Goal: Task Accomplishment & Management: Manage account settings

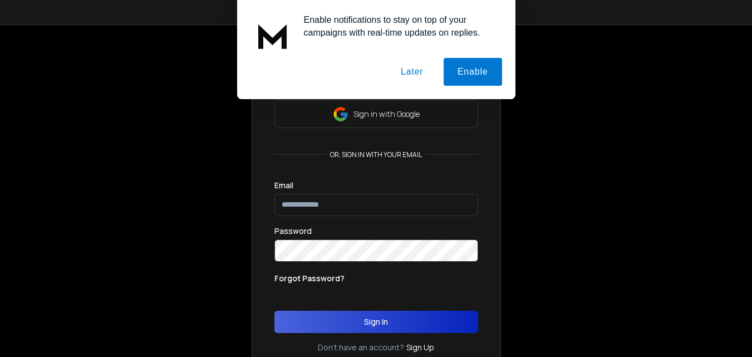
click at [328, 208] on input "email" at bounding box center [376, 205] width 204 height 22
paste input "**********"
type input "**********"
click at [395, 313] on button "Sign In" at bounding box center [376, 321] width 204 height 22
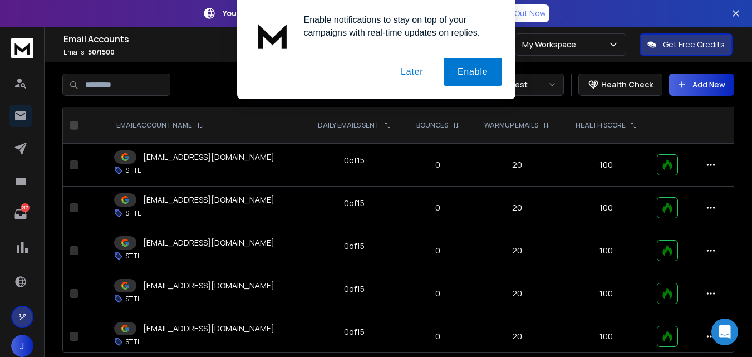
click at [406, 71] on button "Later" at bounding box center [412, 72] width 50 height 28
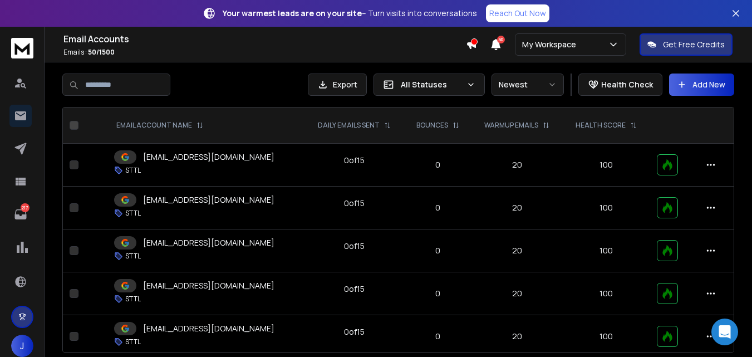
click at [689, 80] on button "Add New" at bounding box center [701, 84] width 65 height 22
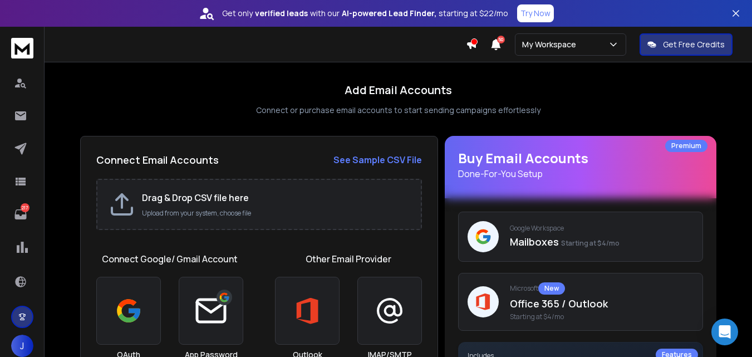
click at [141, 313] on icon at bounding box center [129, 310] width 28 height 33
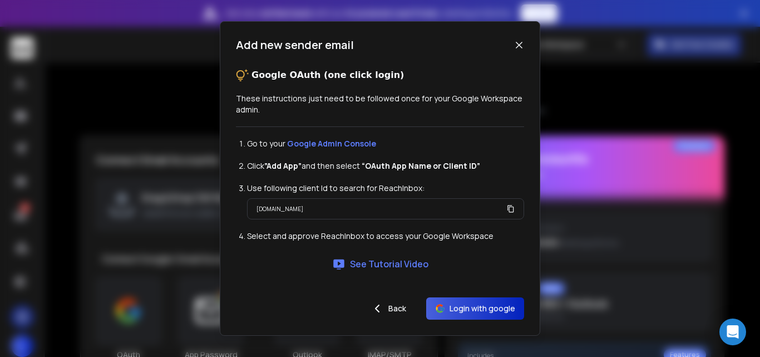
click at [470, 304] on button "Login with google" at bounding box center [475, 308] width 98 height 22
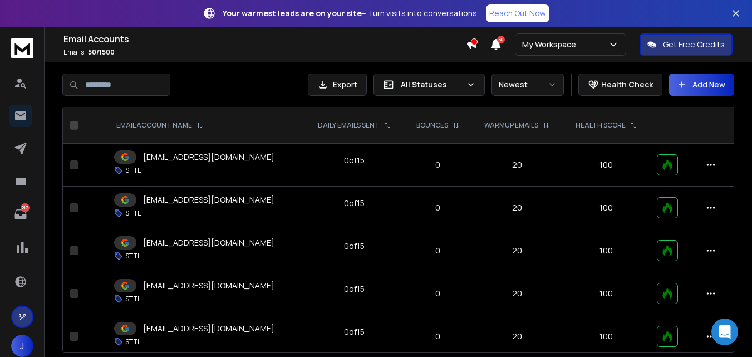
click at [705, 86] on button "Add New" at bounding box center [701, 84] width 65 height 22
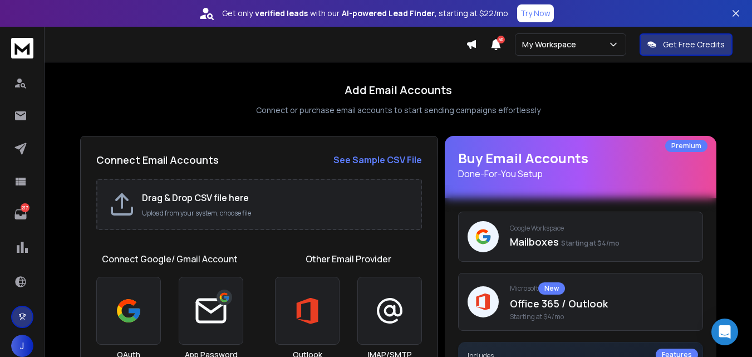
click at [146, 307] on div at bounding box center [128, 310] width 65 height 68
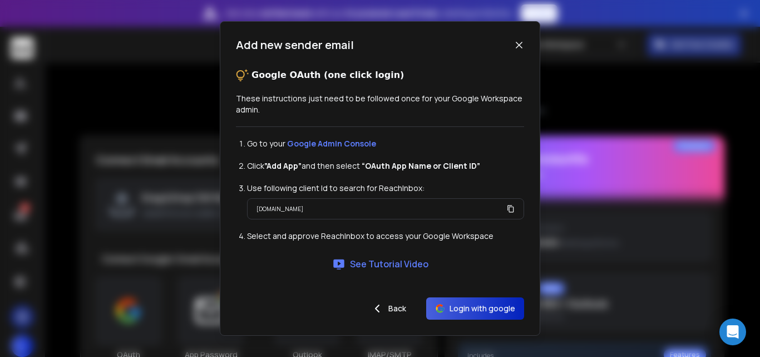
click at [472, 300] on button "Login with google" at bounding box center [475, 308] width 98 height 22
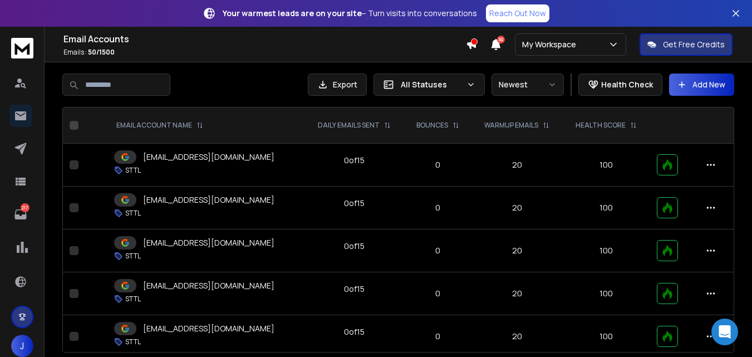
click at [714, 81] on button "Add New" at bounding box center [701, 84] width 65 height 22
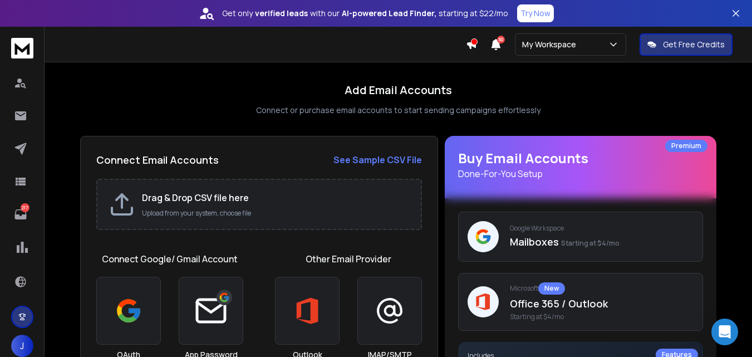
click at [116, 300] on icon at bounding box center [129, 310] width 28 height 33
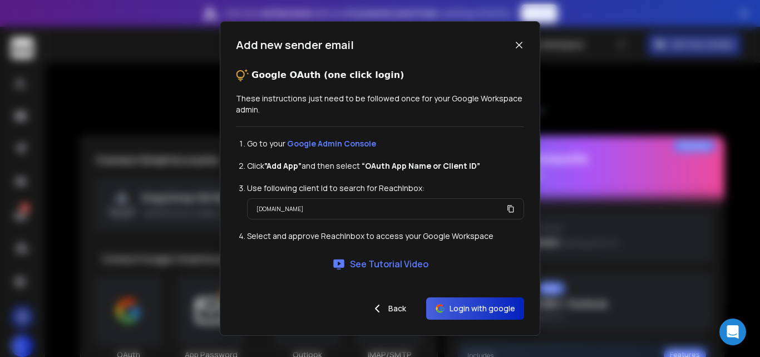
click at [459, 312] on button "Login with google" at bounding box center [475, 308] width 98 height 22
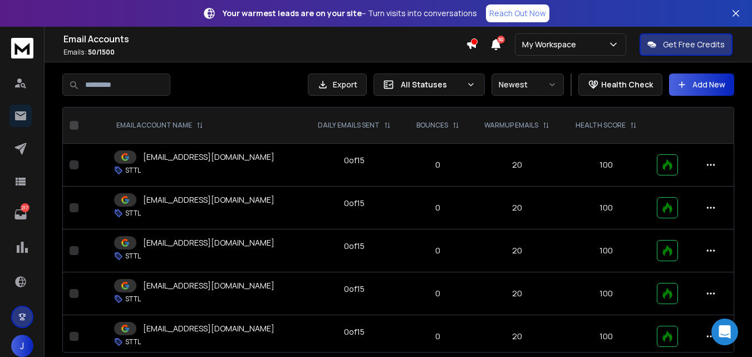
click at [693, 85] on button "Add New" at bounding box center [701, 84] width 65 height 22
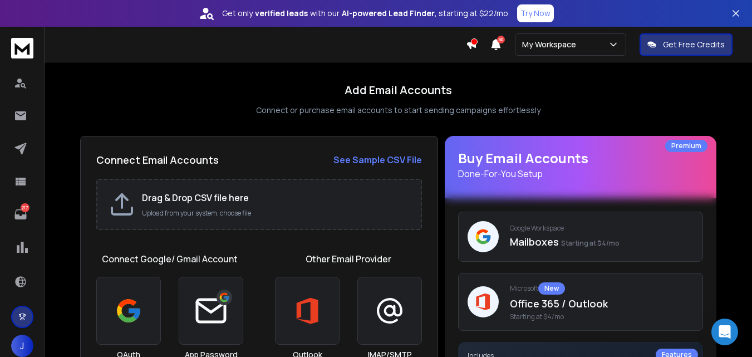
click at [132, 309] on icon at bounding box center [135, 313] width 12 height 11
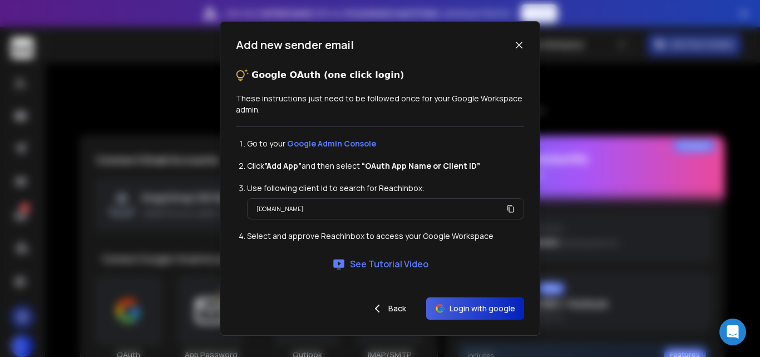
click at [491, 315] on button "Login with google" at bounding box center [475, 308] width 98 height 22
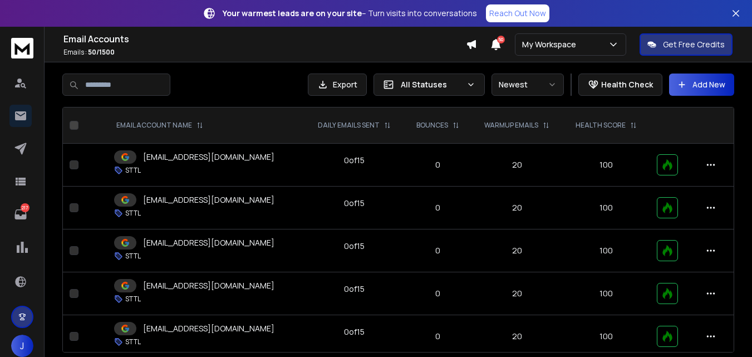
click at [692, 80] on button "Add New" at bounding box center [701, 84] width 65 height 22
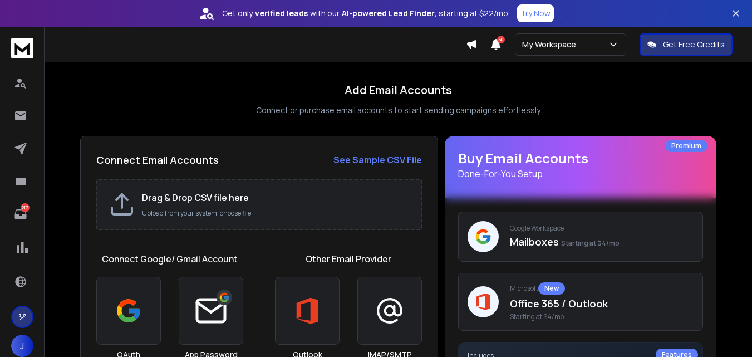
click at [116, 336] on div at bounding box center [128, 310] width 65 height 68
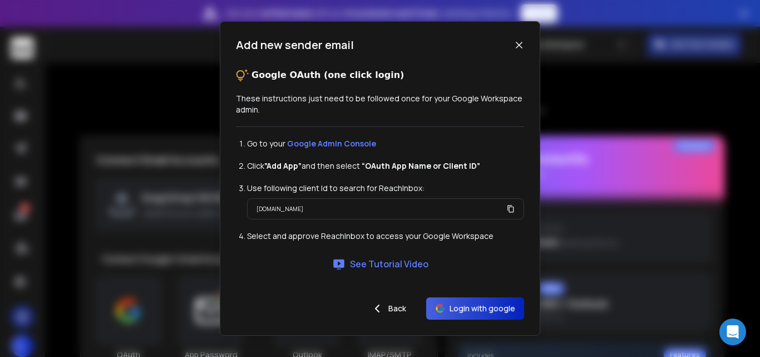
click at [460, 314] on button "Login with google" at bounding box center [475, 308] width 98 height 22
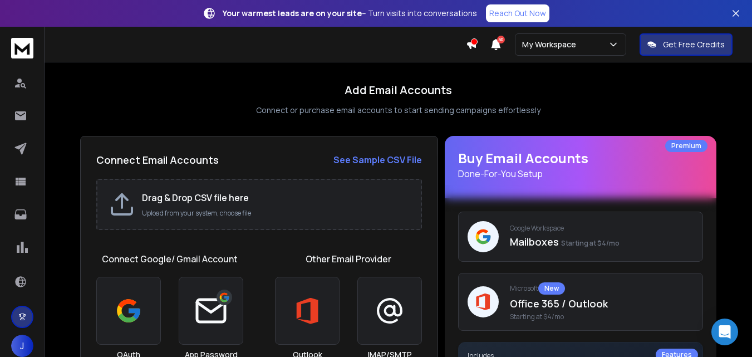
click at [132, 288] on div at bounding box center [128, 310] width 65 height 68
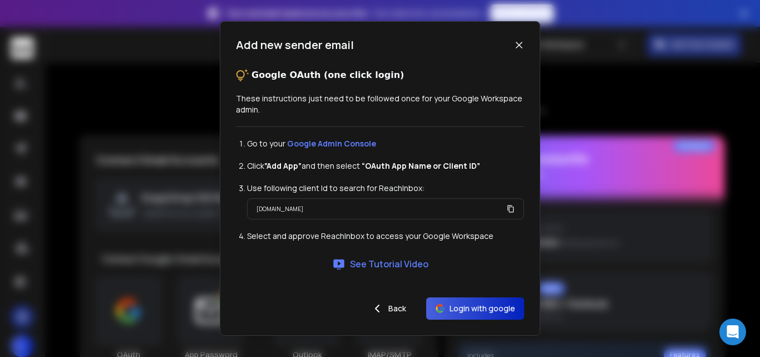
click at [457, 302] on button "Login with google" at bounding box center [475, 308] width 98 height 22
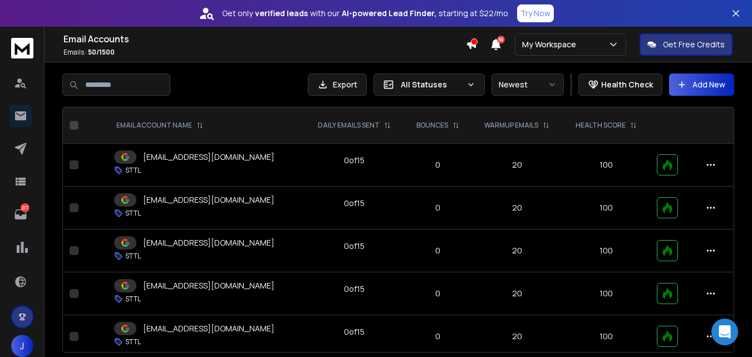
click at [729, 80] on button "Add New" at bounding box center [701, 84] width 65 height 22
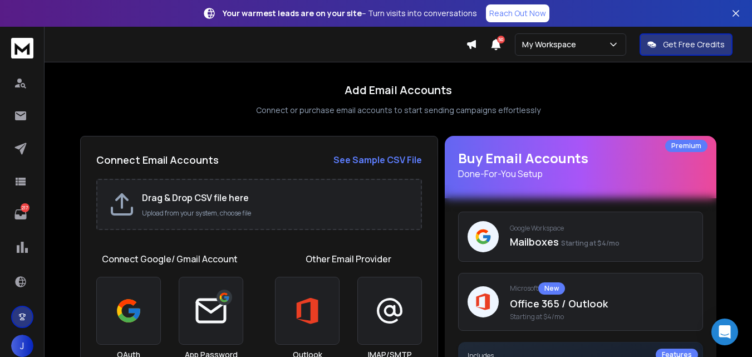
click at [153, 307] on div at bounding box center [128, 310] width 65 height 68
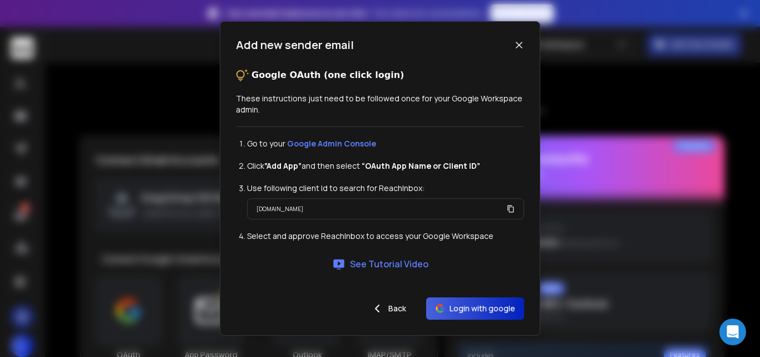
click at [467, 316] on button "Login with google" at bounding box center [475, 308] width 98 height 22
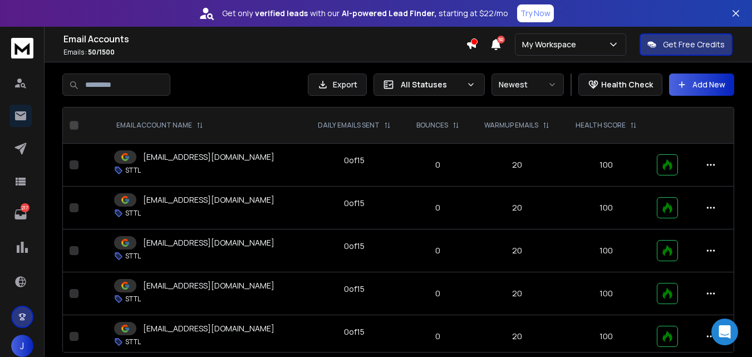
click at [720, 86] on button "Add New" at bounding box center [701, 84] width 65 height 22
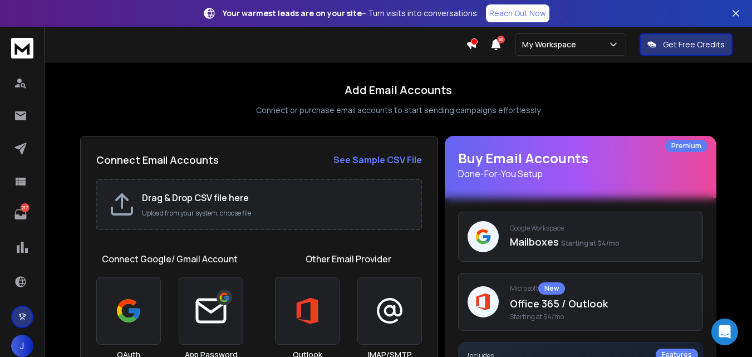
click at [148, 308] on div at bounding box center [128, 310] width 65 height 68
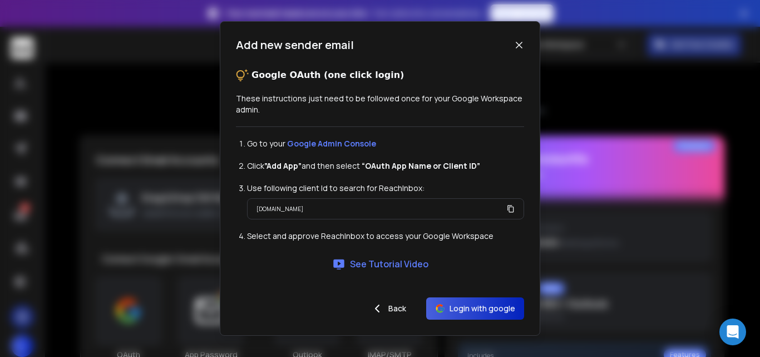
click at [460, 300] on button "Login with google" at bounding box center [475, 308] width 98 height 22
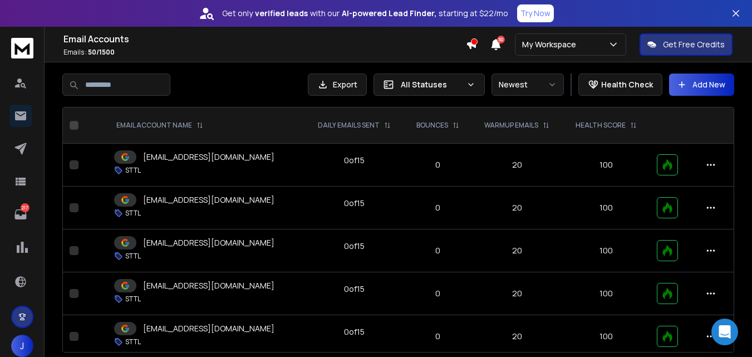
click at [709, 83] on button "Add New" at bounding box center [701, 84] width 65 height 22
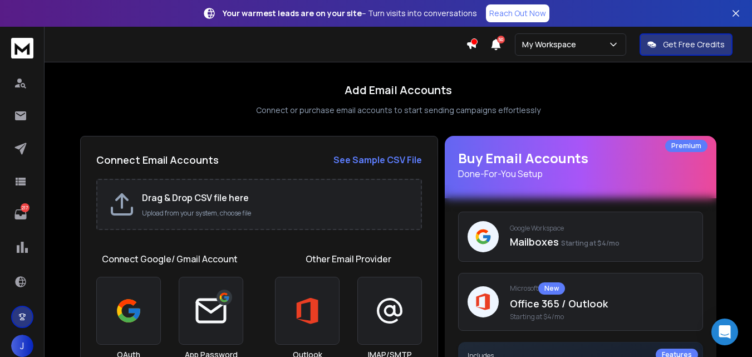
click at [126, 307] on icon at bounding box center [129, 310] width 28 height 33
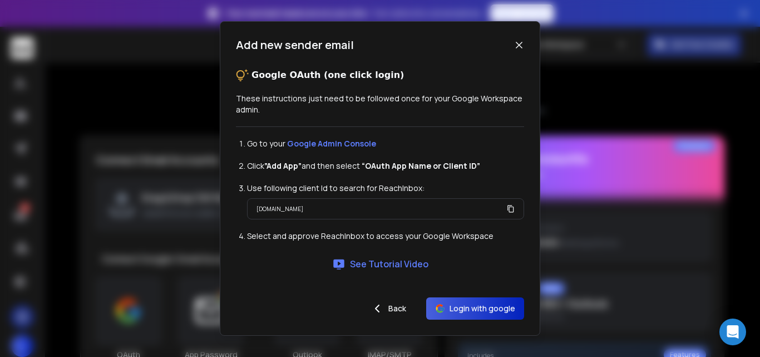
click at [495, 304] on button "Login with google" at bounding box center [475, 308] width 98 height 22
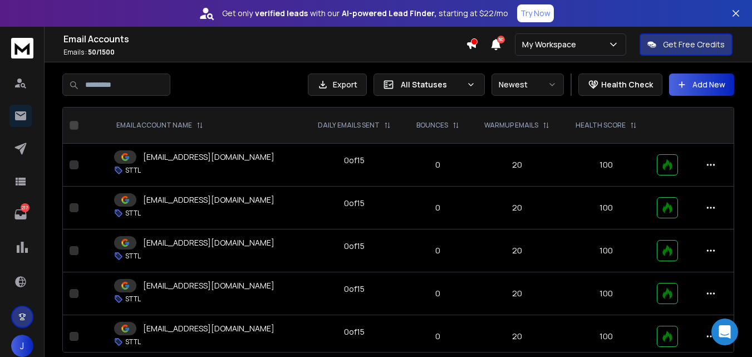
click at [713, 87] on button "Add New" at bounding box center [701, 84] width 65 height 22
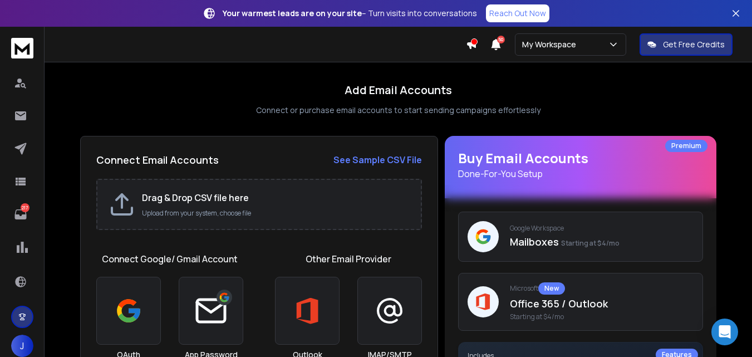
click at [136, 303] on icon at bounding box center [129, 310] width 28 height 33
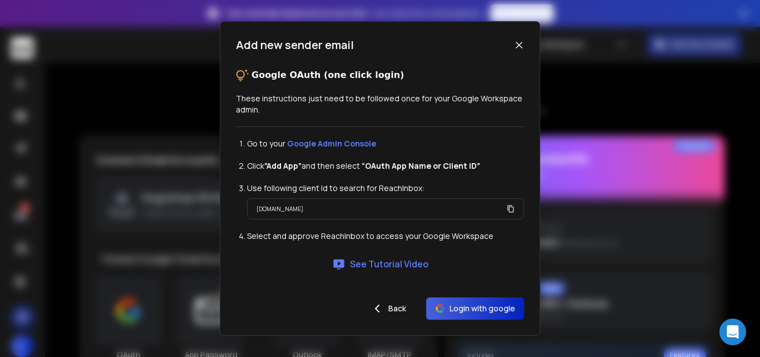
click at [482, 304] on button "Login with google" at bounding box center [475, 308] width 98 height 22
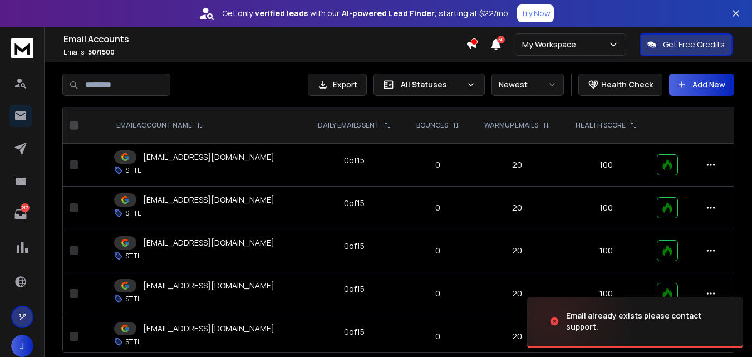
click at [710, 86] on button "Add New" at bounding box center [701, 84] width 65 height 22
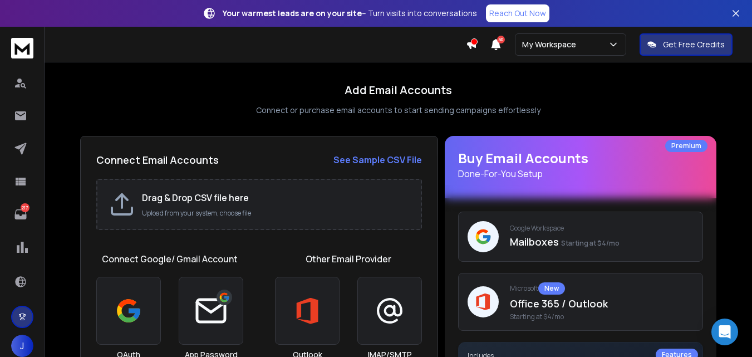
click at [124, 315] on icon at bounding box center [129, 310] width 28 height 33
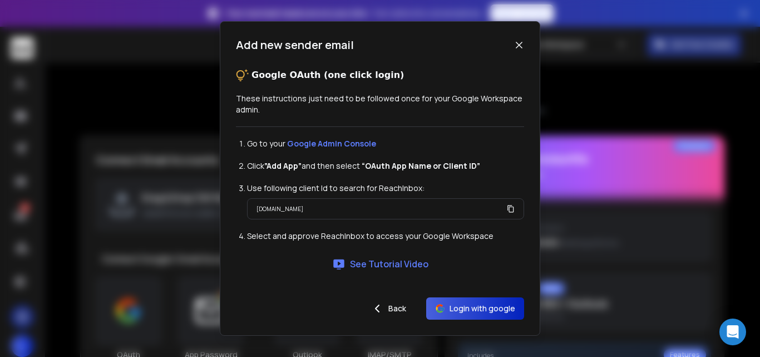
click at [492, 309] on button "Login with google" at bounding box center [475, 308] width 98 height 22
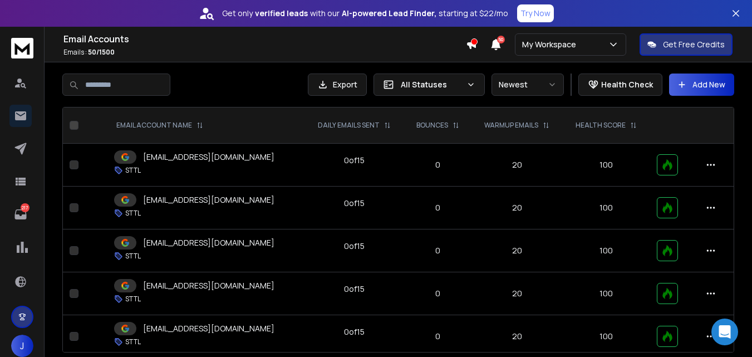
click at [716, 87] on button "Add New" at bounding box center [701, 84] width 65 height 22
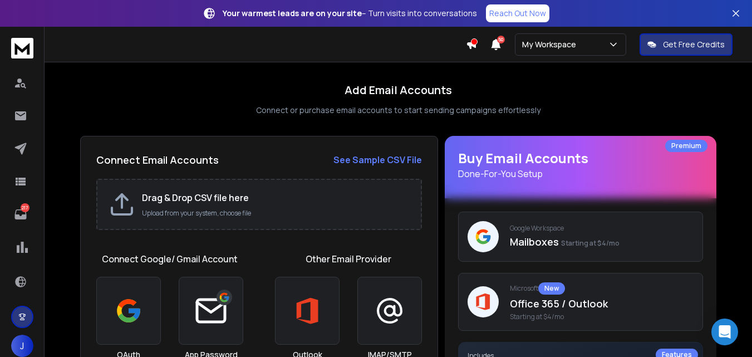
click at [120, 318] on icon at bounding box center [127, 317] width 18 height 9
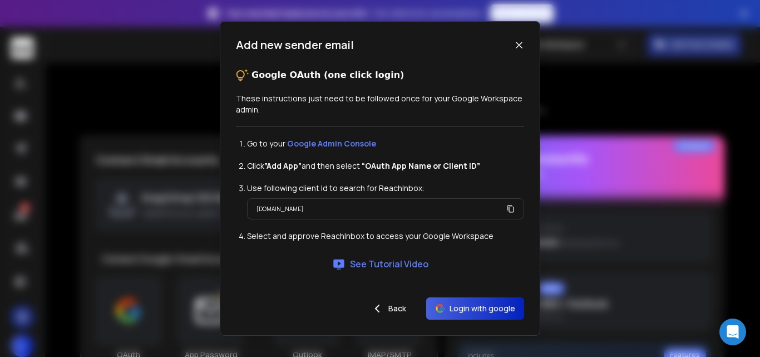
click at [470, 306] on button "Login with google" at bounding box center [475, 308] width 98 height 22
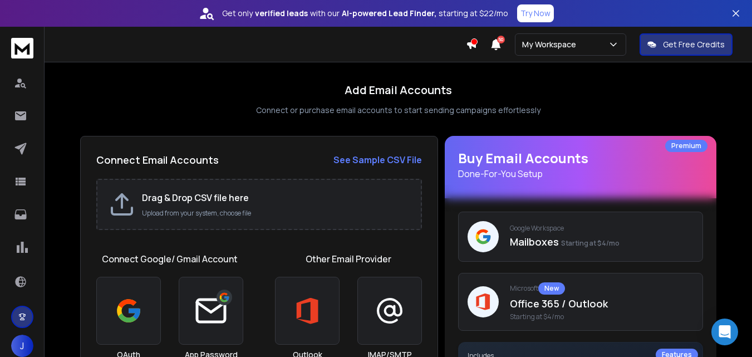
click at [145, 314] on div at bounding box center [128, 310] width 65 height 68
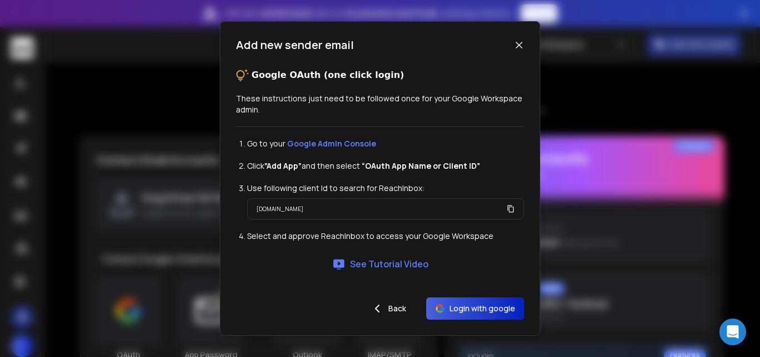
click at [487, 307] on button "Login with google" at bounding box center [475, 308] width 98 height 22
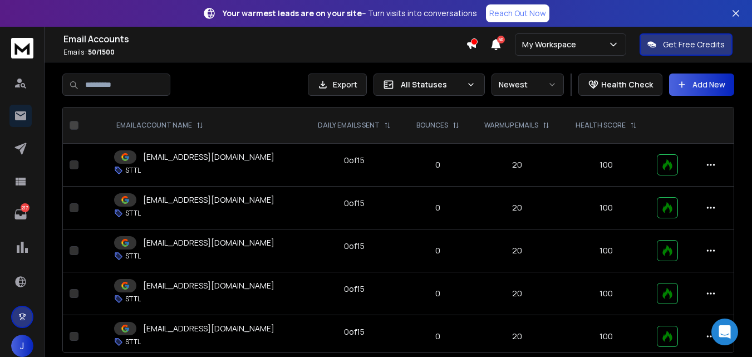
click at [718, 88] on button "Add New" at bounding box center [701, 84] width 65 height 22
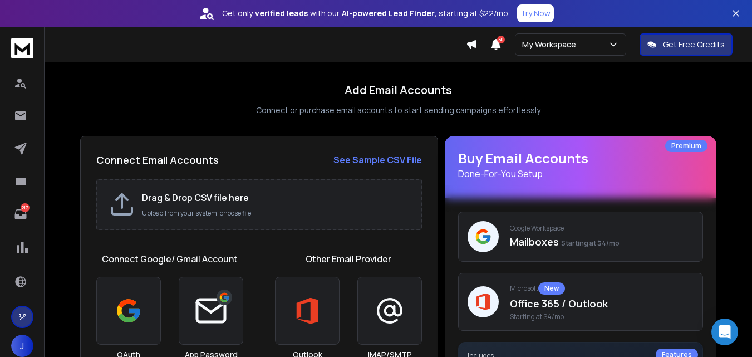
click at [129, 316] on icon at bounding box center [129, 310] width 28 height 33
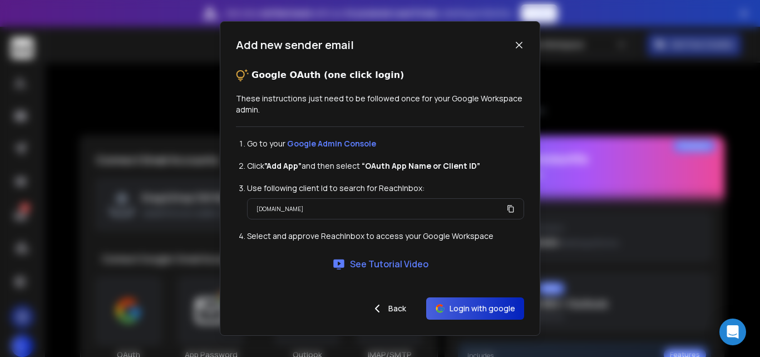
click at [456, 301] on button "Login with google" at bounding box center [475, 308] width 98 height 22
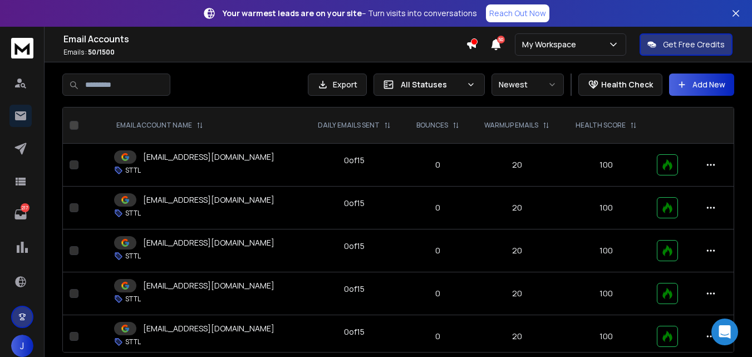
click at [707, 81] on button "Add New" at bounding box center [701, 84] width 65 height 22
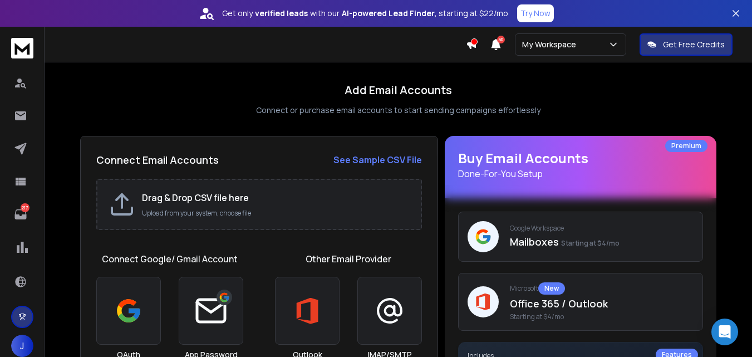
click at [145, 321] on div at bounding box center [128, 310] width 65 height 68
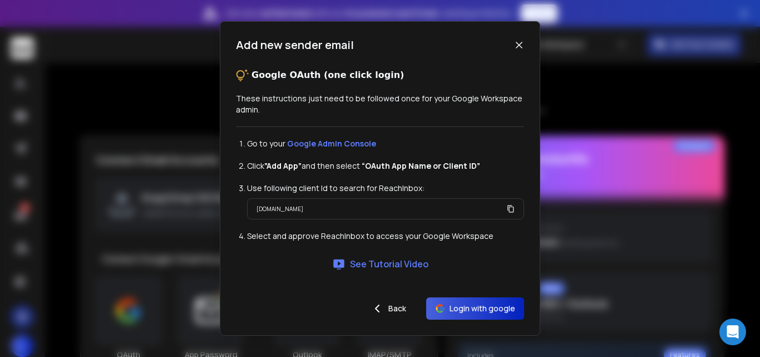
click at [472, 305] on button "Login with google" at bounding box center [475, 308] width 98 height 22
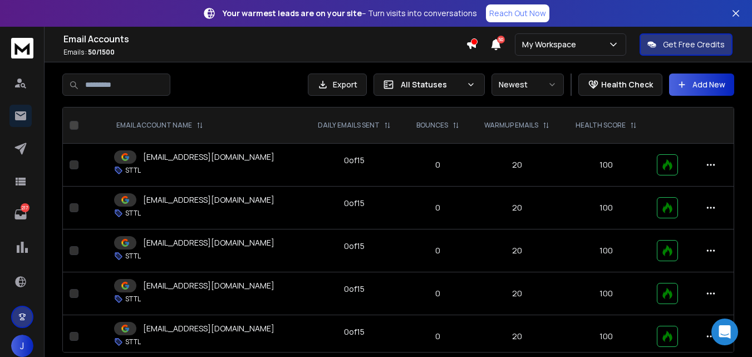
click at [718, 85] on button "Add New" at bounding box center [701, 84] width 65 height 22
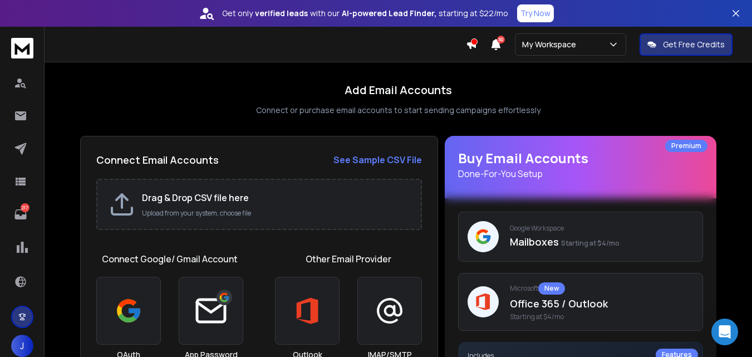
click at [136, 308] on icon at bounding box center [129, 310] width 28 height 33
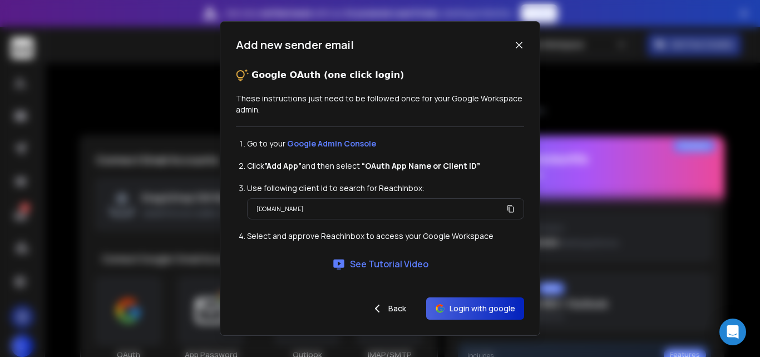
click at [468, 299] on button "Login with google" at bounding box center [475, 308] width 98 height 22
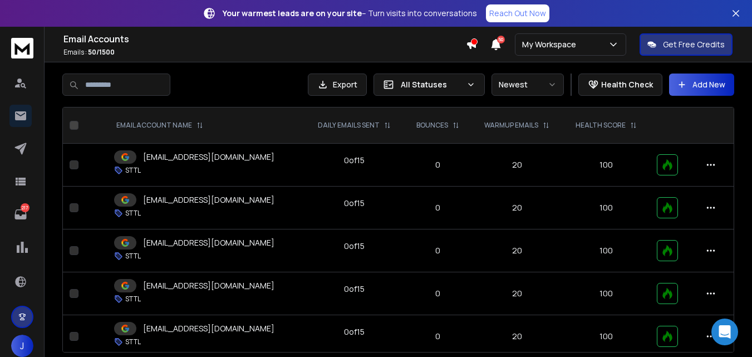
click at [713, 77] on button "Add New" at bounding box center [701, 84] width 65 height 22
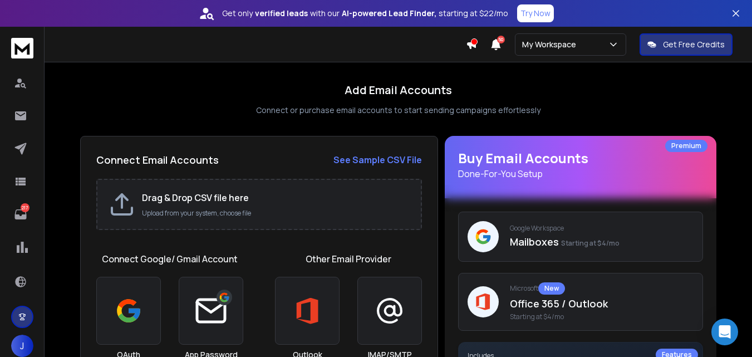
click at [124, 303] on icon at bounding box center [127, 303] width 18 height 9
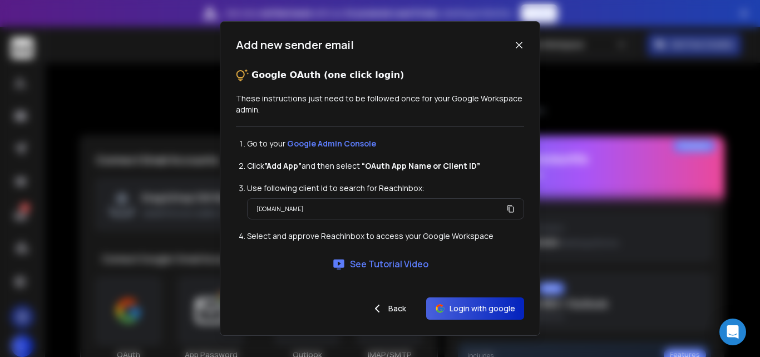
click at [461, 303] on button "Login with google" at bounding box center [475, 308] width 98 height 22
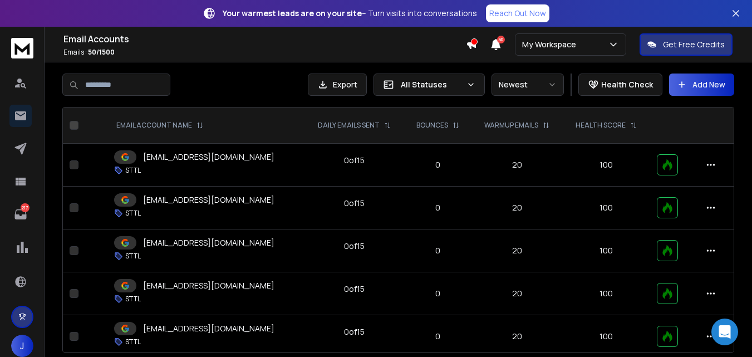
click at [717, 95] on button "Add New" at bounding box center [701, 84] width 65 height 22
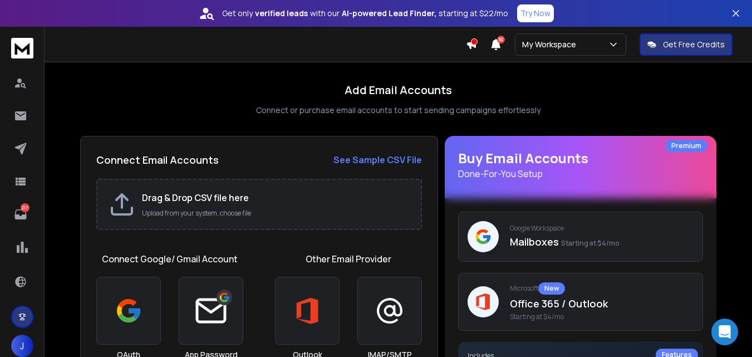
click at [145, 321] on div at bounding box center [128, 310] width 65 height 68
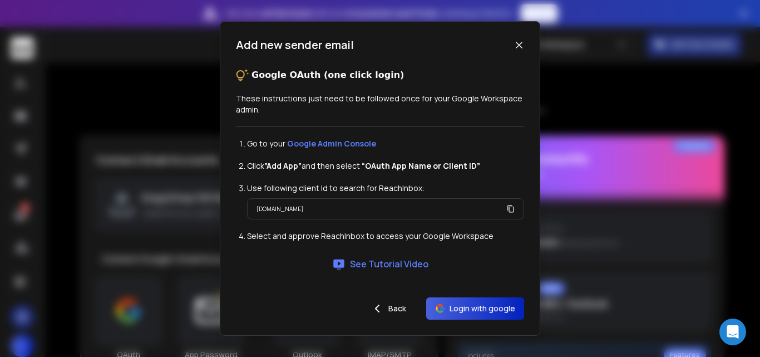
click at [468, 308] on button "Login with google" at bounding box center [475, 308] width 98 height 22
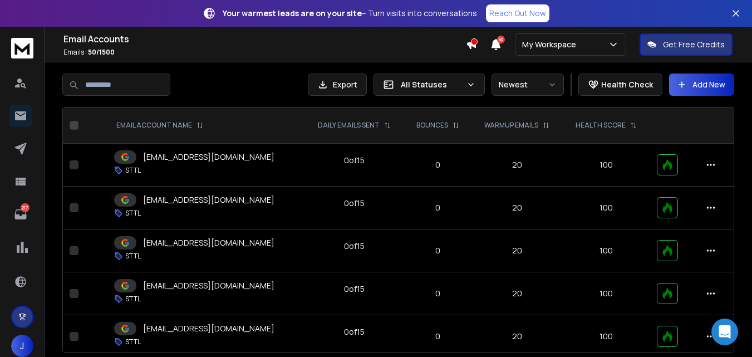
click at [700, 91] on button "Add New" at bounding box center [701, 84] width 65 height 22
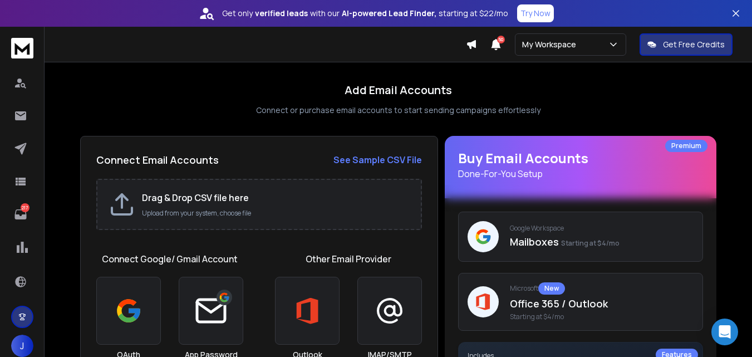
click at [102, 328] on div at bounding box center [128, 310] width 65 height 68
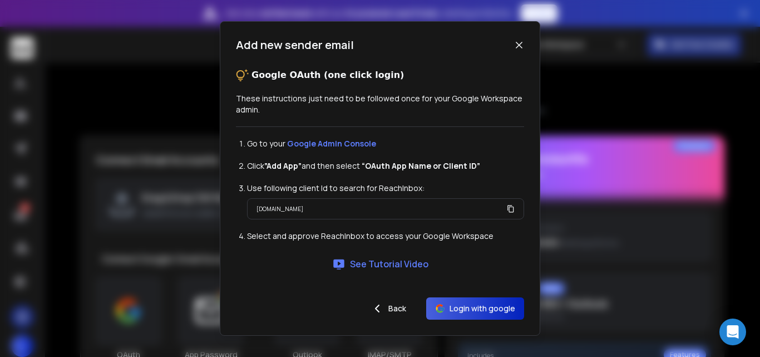
click at [457, 302] on button "Login with google" at bounding box center [475, 308] width 98 height 22
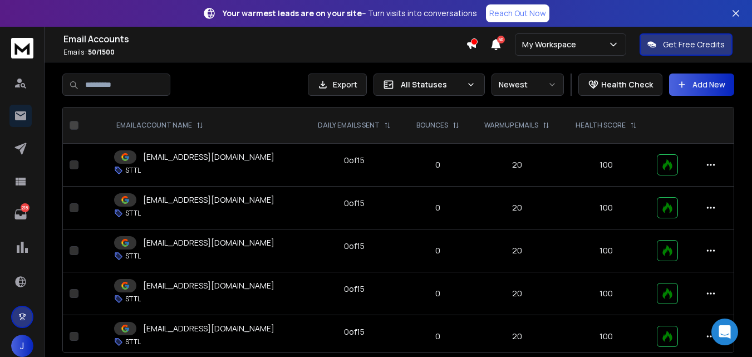
click at [685, 85] on icon at bounding box center [682, 85] width 8 height 8
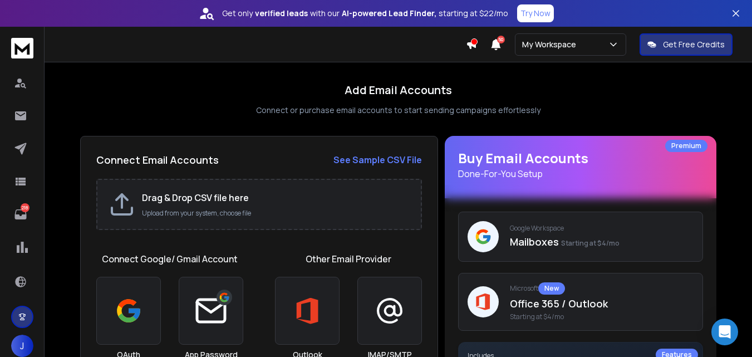
click at [134, 313] on icon at bounding box center [135, 313] width 12 height 11
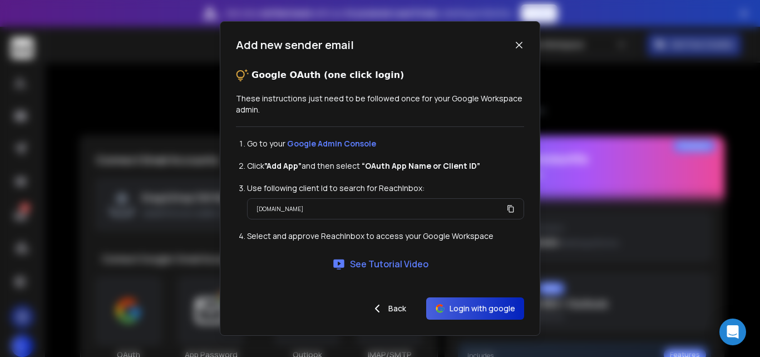
click at [471, 309] on button "Login with google" at bounding box center [475, 308] width 98 height 22
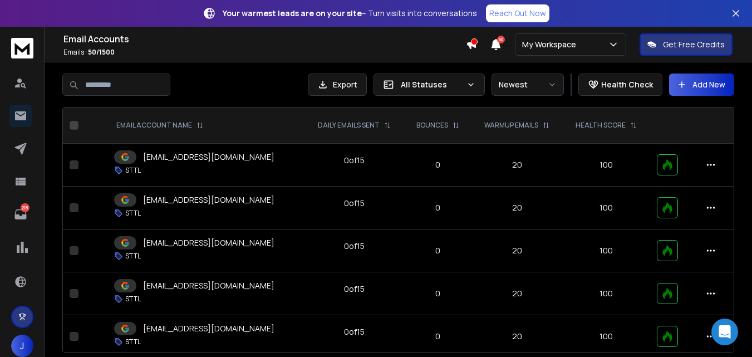
click at [708, 90] on button "Add New" at bounding box center [701, 84] width 65 height 22
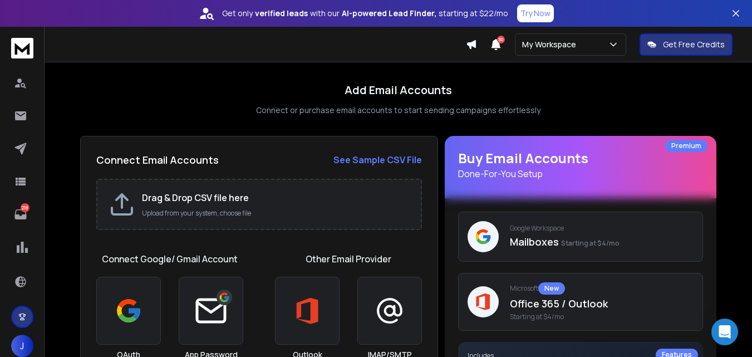
click at [126, 303] on icon at bounding box center [127, 303] width 18 height 9
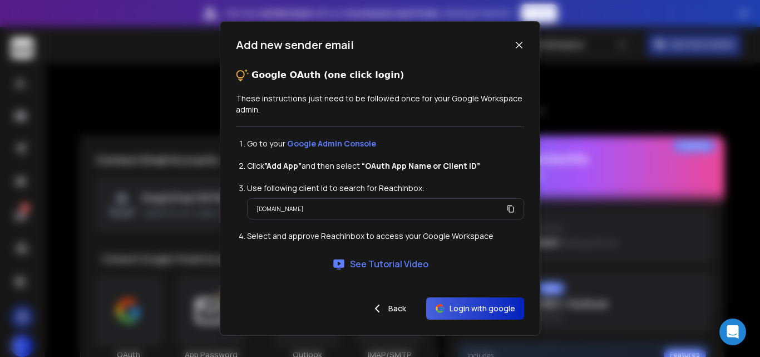
click at [462, 308] on button "Login with google" at bounding box center [475, 308] width 98 height 22
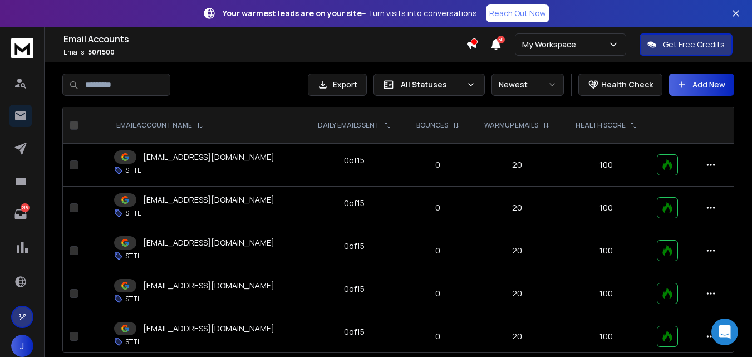
click at [703, 89] on button "Add New" at bounding box center [701, 84] width 65 height 22
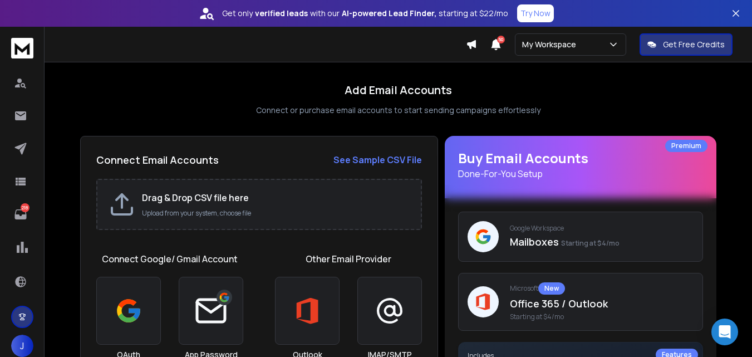
click at [140, 290] on div at bounding box center [128, 310] width 65 height 68
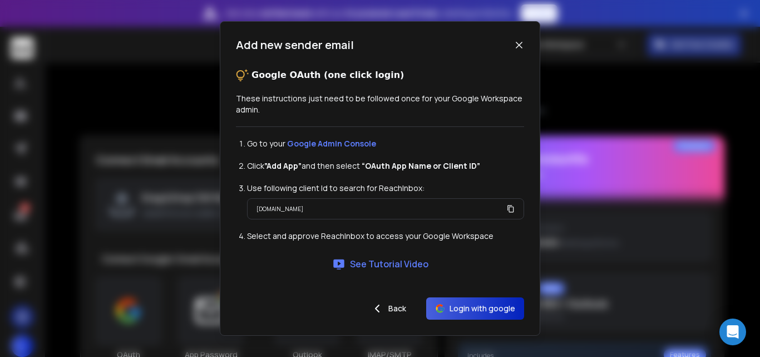
click at [476, 312] on button "Login with google" at bounding box center [475, 308] width 98 height 22
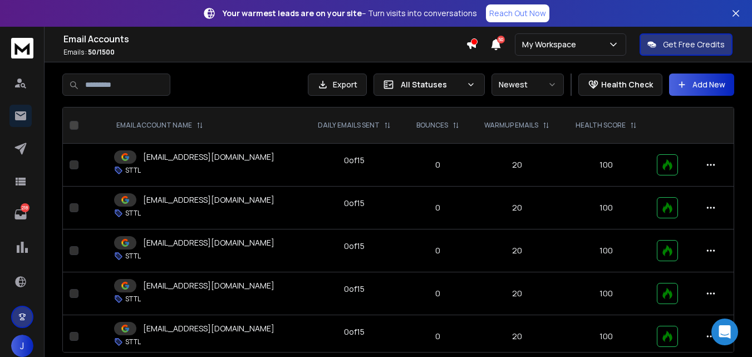
click at [692, 83] on button "Add New" at bounding box center [701, 84] width 65 height 22
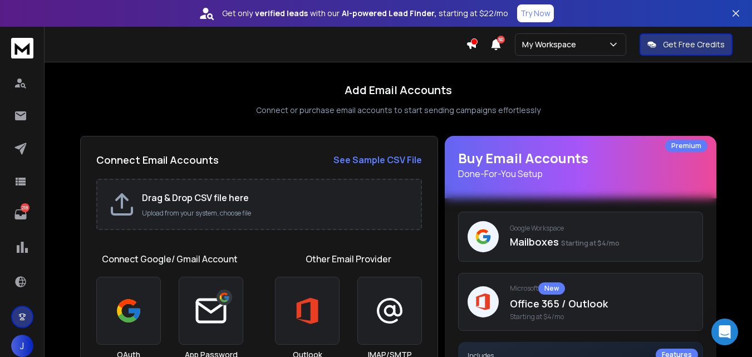
click at [120, 315] on icon at bounding box center [127, 317] width 18 height 9
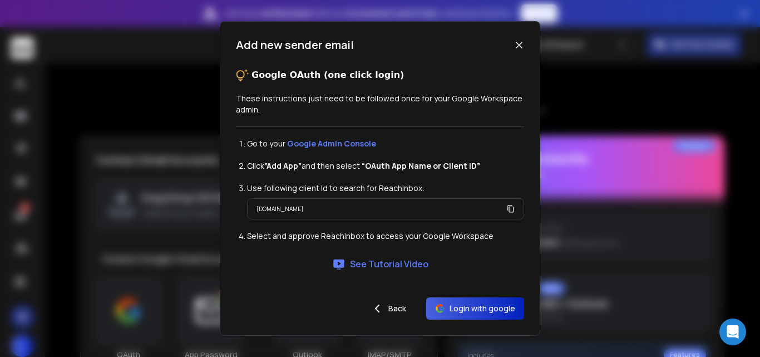
click at [481, 305] on button "Login with google" at bounding box center [475, 308] width 98 height 22
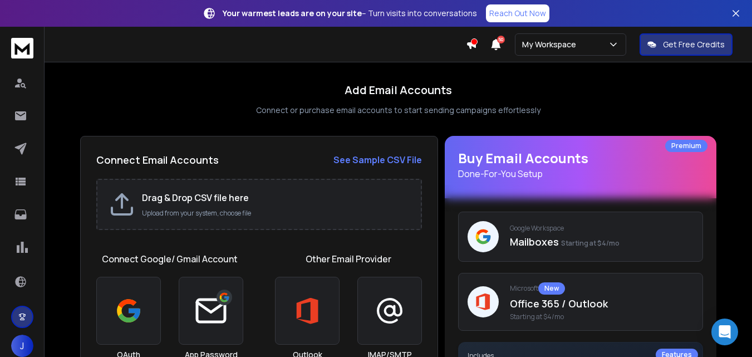
click at [155, 313] on div at bounding box center [128, 310] width 65 height 68
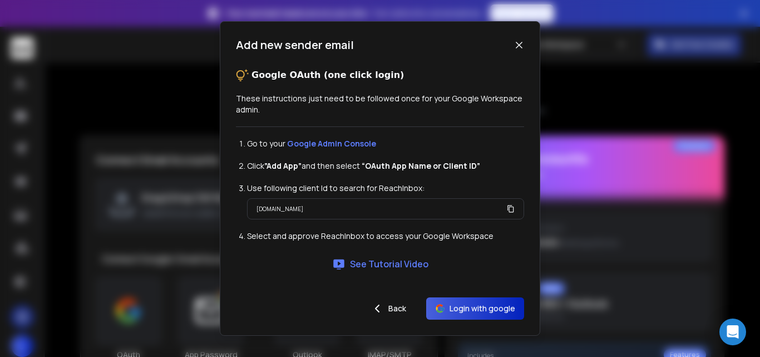
click at [463, 307] on button "Login with google" at bounding box center [475, 308] width 98 height 22
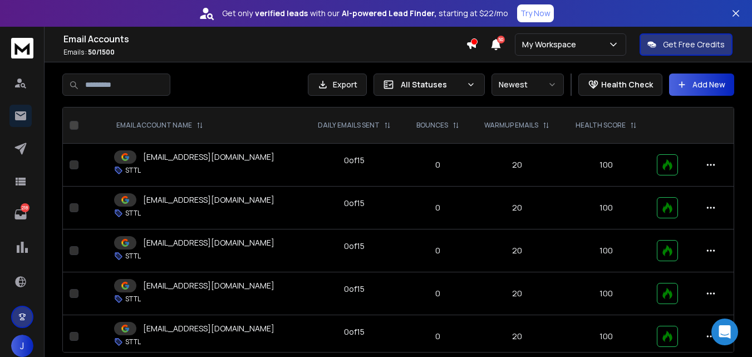
click at [700, 86] on button "Add New" at bounding box center [701, 84] width 65 height 22
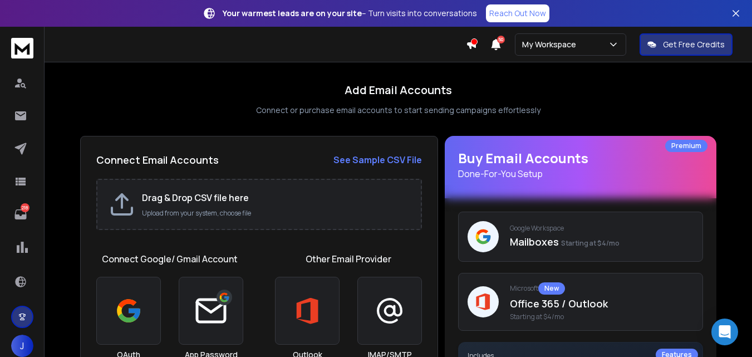
click at [129, 307] on icon at bounding box center [129, 310] width 28 height 33
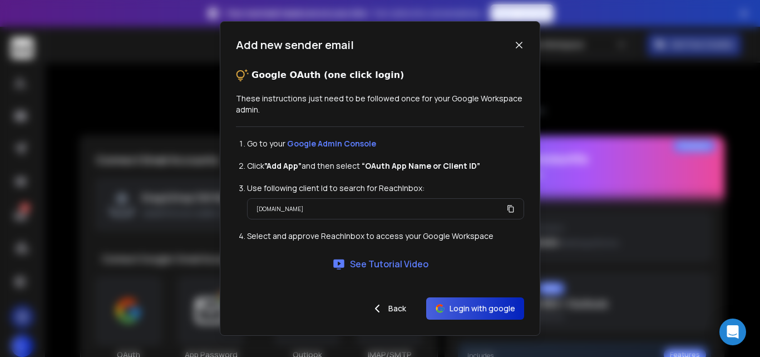
click at [472, 300] on button "Login with google" at bounding box center [475, 308] width 98 height 22
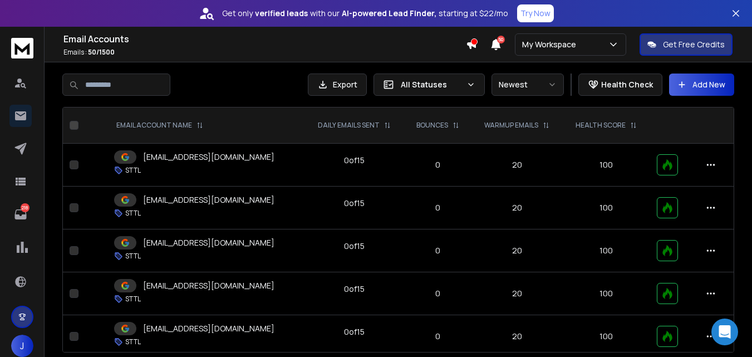
click at [690, 89] on button "Add New" at bounding box center [701, 84] width 65 height 22
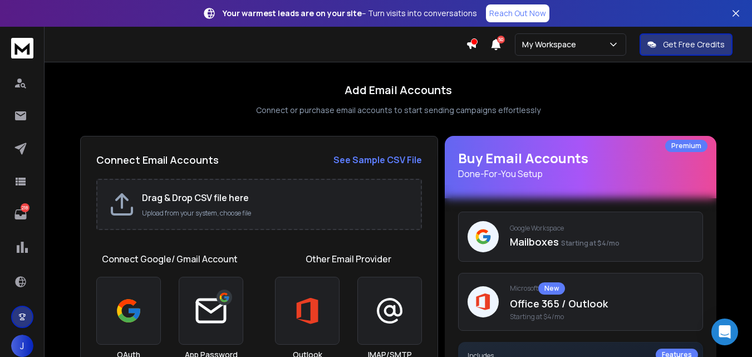
click at [155, 314] on div at bounding box center [128, 310] width 65 height 68
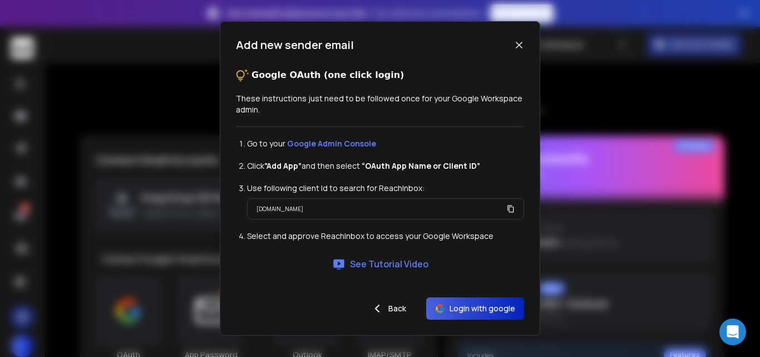
click at [481, 313] on button "Login with google" at bounding box center [475, 308] width 98 height 22
